Goal: Browse casually

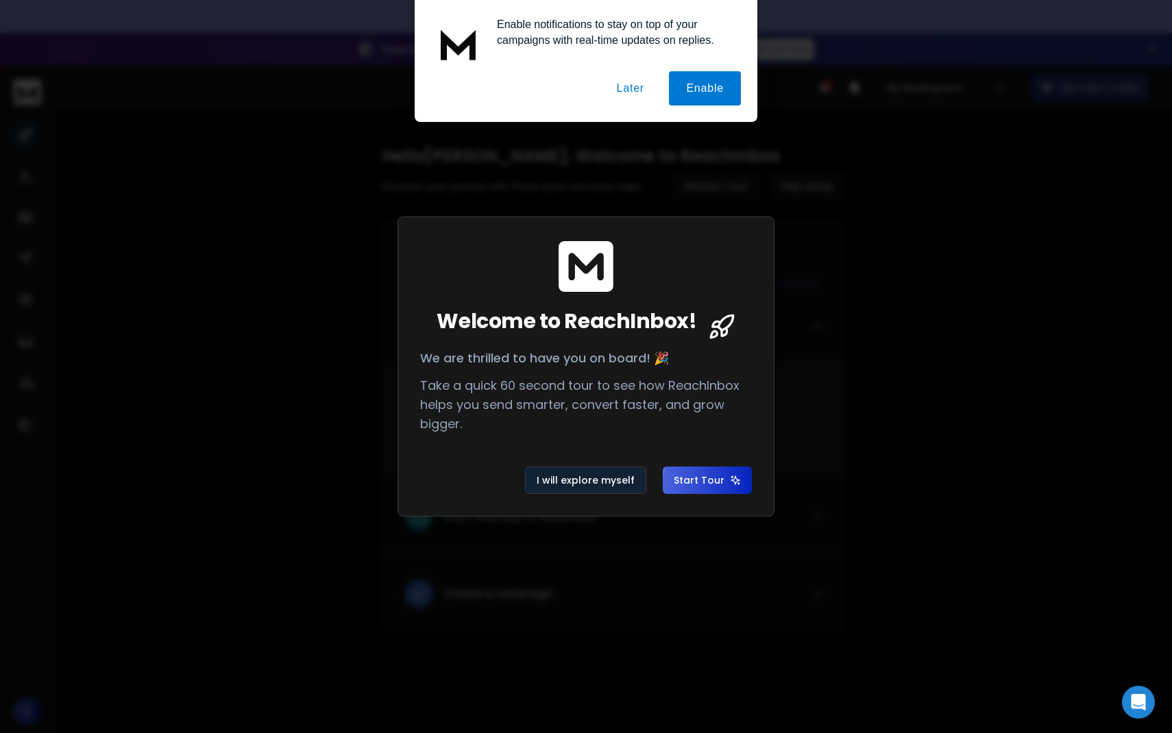
click at [594, 481] on button "I will explore myself" at bounding box center [585, 480] width 121 height 27
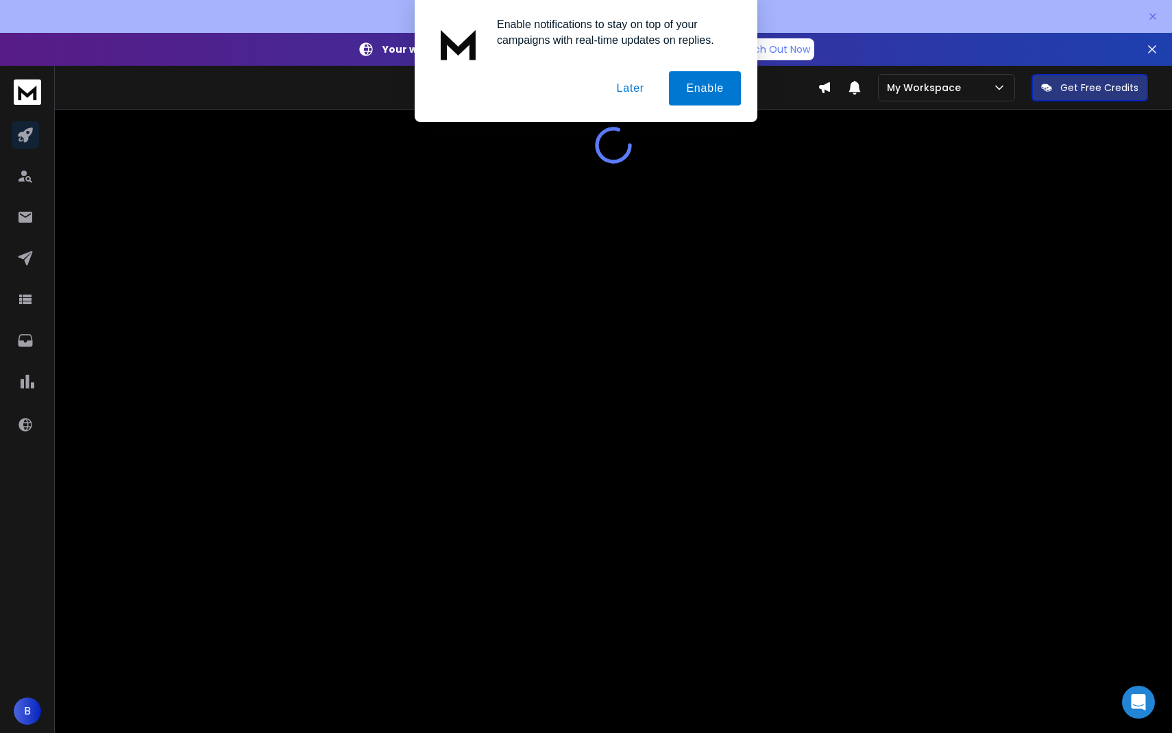
click at [644, 97] on button "Later" at bounding box center [630, 88] width 62 height 34
